Goal: Task Accomplishment & Management: Manage account settings

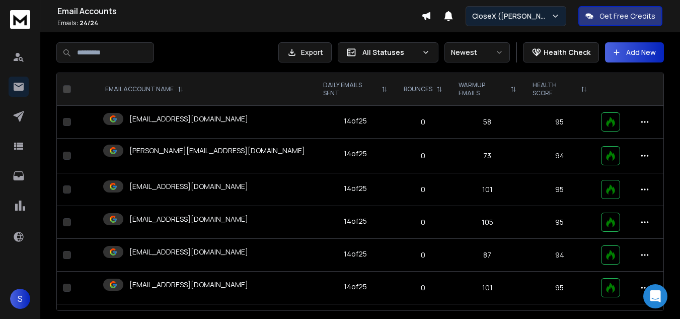
click at [504, 13] on p "CloseX ([PERSON_NAME])" at bounding box center [511, 16] width 79 height 10
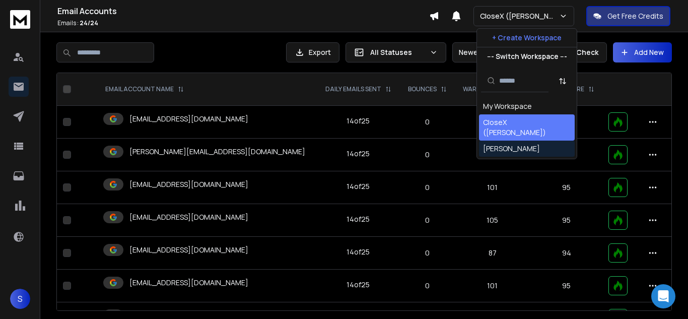
click at [497, 144] on div "[PERSON_NAME]" at bounding box center [511, 149] width 57 height 10
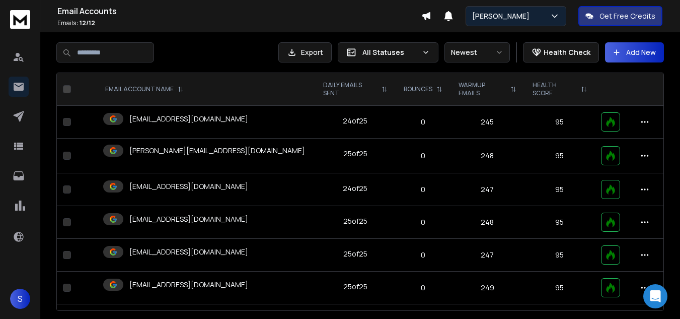
click at [541, 15] on div "[PERSON_NAME]" at bounding box center [516, 16] width 88 height 10
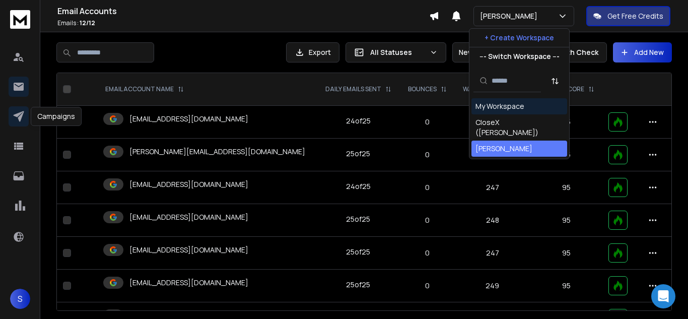
click at [16, 116] on icon at bounding box center [18, 116] width 11 height 11
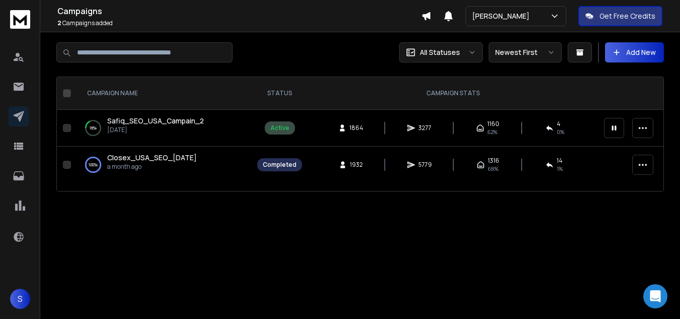
click at [327, 127] on div "1864 3277 1160 62 % 4 0 %" at bounding box center [453, 128] width 252 height 16
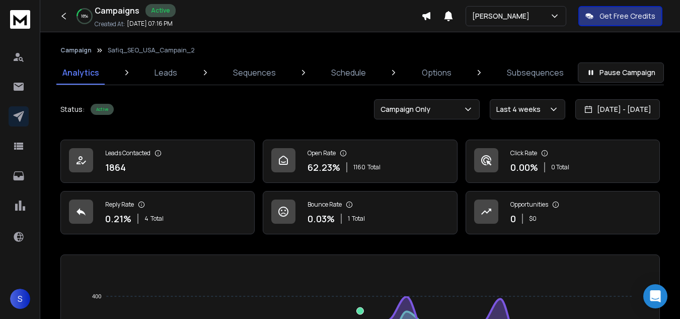
click at [179, 217] on link "Reply Rate 0.21 % 4 Total" at bounding box center [157, 212] width 194 height 43
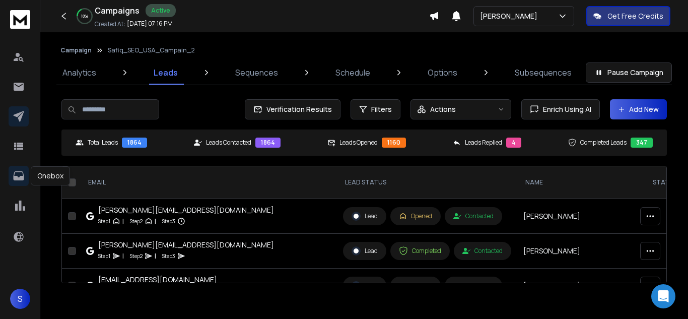
click at [18, 171] on icon at bounding box center [19, 176] width 12 height 12
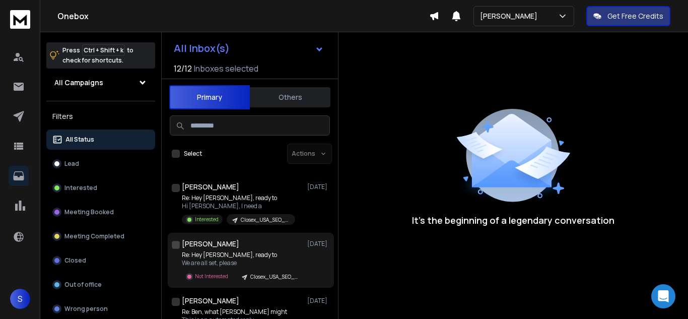
click at [265, 251] on p "Re: Hey [PERSON_NAME], ready to" at bounding box center [242, 255] width 121 height 8
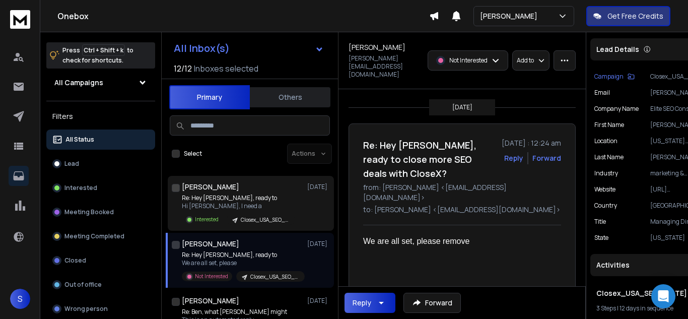
click at [223, 196] on p "Re: Hey [PERSON_NAME], ready to" at bounding box center [238, 198] width 113 height 8
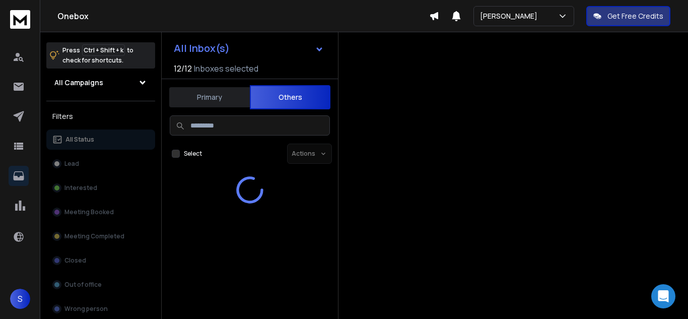
click at [294, 98] on button "Others" at bounding box center [290, 97] width 81 height 24
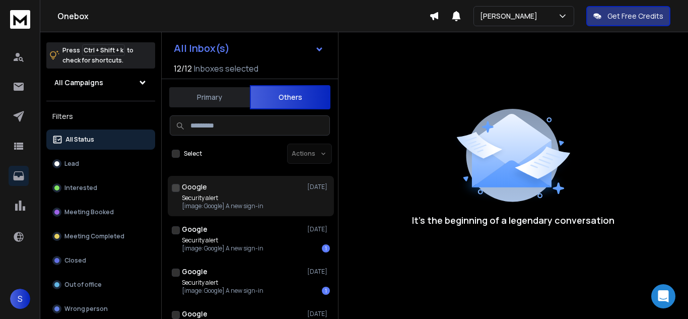
click at [245, 201] on p "Security alert" at bounding box center [223, 198] width 82 height 8
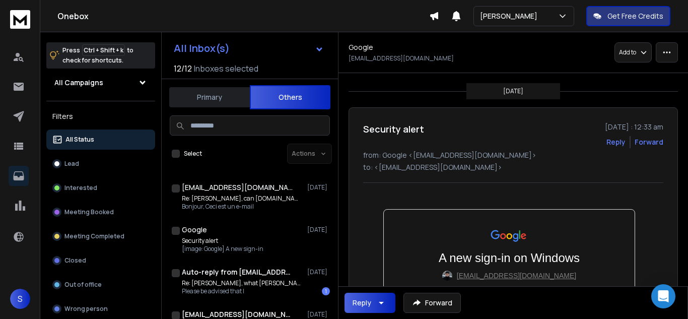
scroll to position [550, 0]
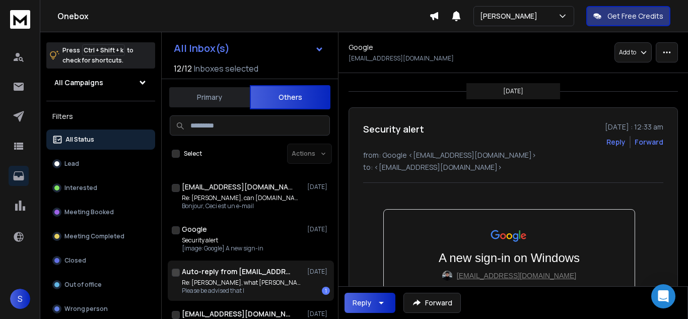
click at [240, 282] on p "Re: [PERSON_NAME], what [PERSON_NAME]" at bounding box center [242, 282] width 121 height 8
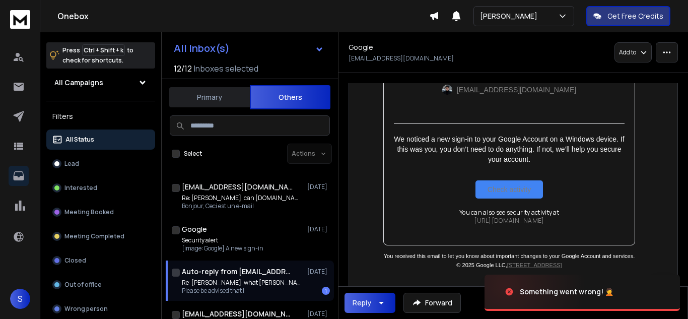
scroll to position [244, 0]
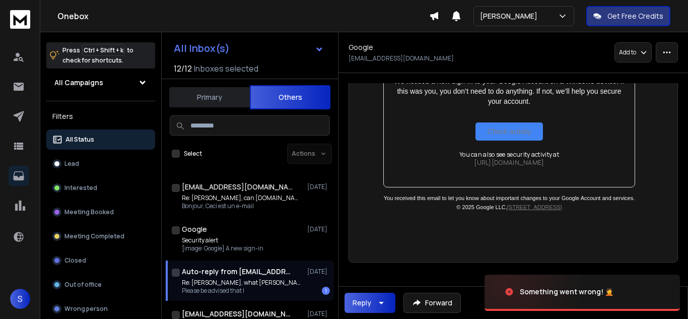
click at [241, 289] on p "Please be advised that I" at bounding box center [242, 290] width 121 height 8
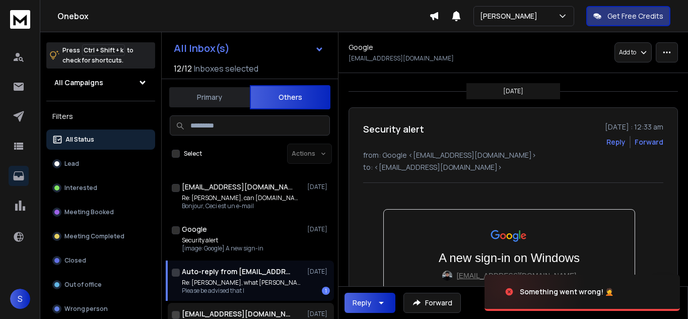
click at [236, 311] on h1 "[EMAIL_ADDRESS][DOMAIN_NAME]" at bounding box center [237, 314] width 111 height 10
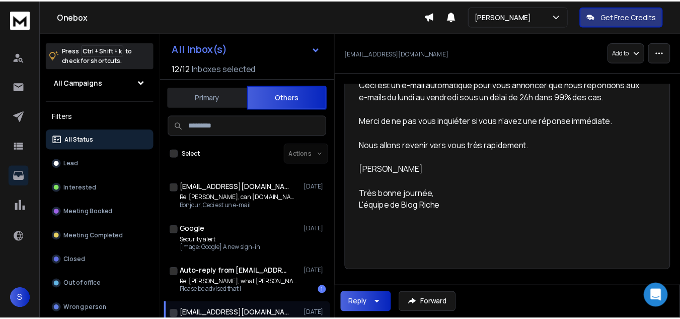
scroll to position [161, 0]
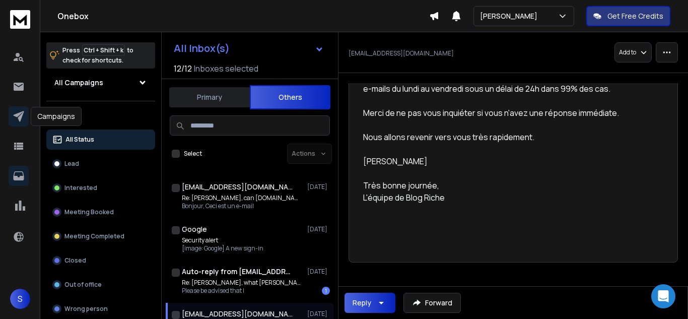
click at [24, 116] on icon at bounding box center [19, 116] width 12 height 12
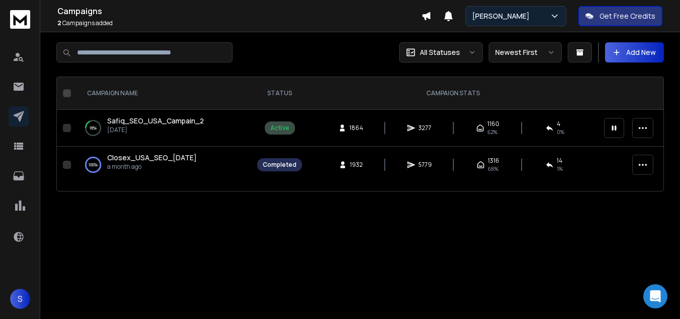
click at [543, 14] on div "[PERSON_NAME]" at bounding box center [516, 16] width 88 height 10
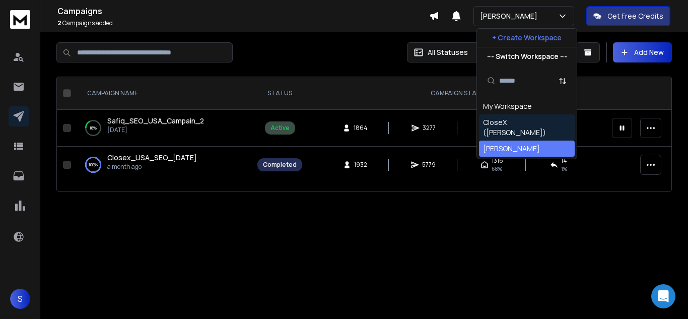
click at [498, 117] on div "CloseX ([PERSON_NAME])" at bounding box center [527, 127] width 88 height 20
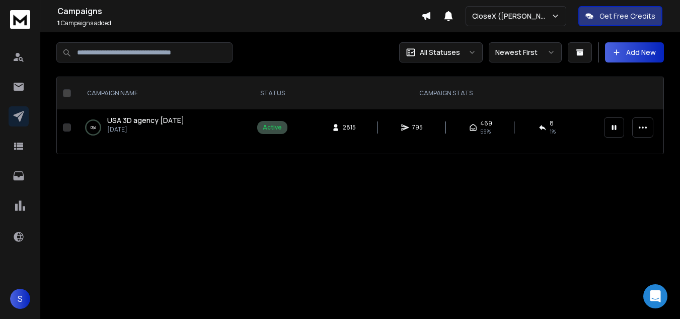
click at [241, 124] on div "0 % USA 3D agency 9/5/2025 4 days ago" at bounding box center [163, 127] width 156 height 24
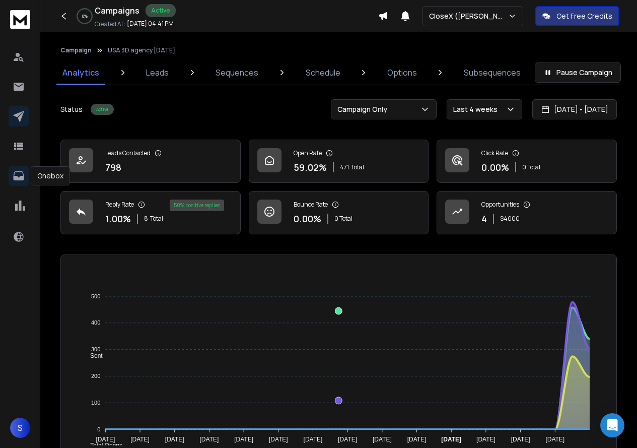
click at [19, 173] on icon at bounding box center [19, 176] width 12 height 12
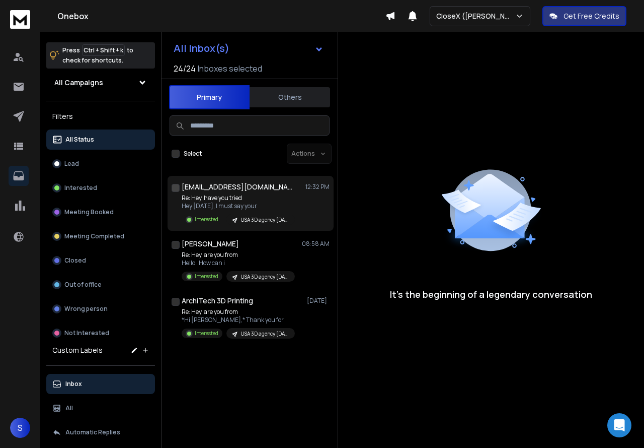
click at [229, 195] on p "Re: Hey, have you tried" at bounding box center [238, 198] width 113 height 8
